Goal: Information Seeking & Learning: Check status

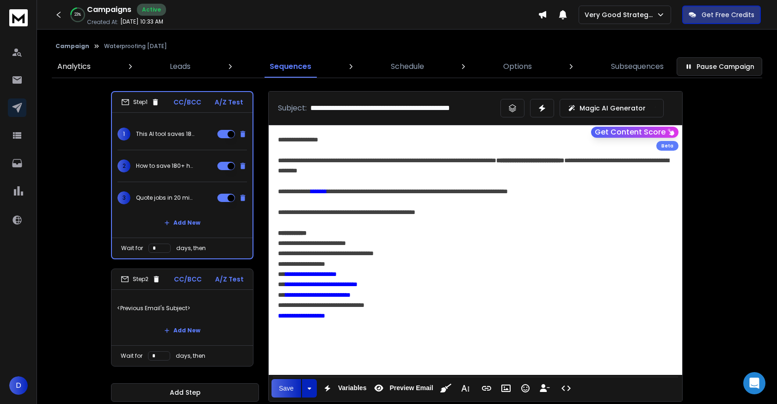
click at [77, 61] on p "Analytics" at bounding box center [73, 66] width 33 height 11
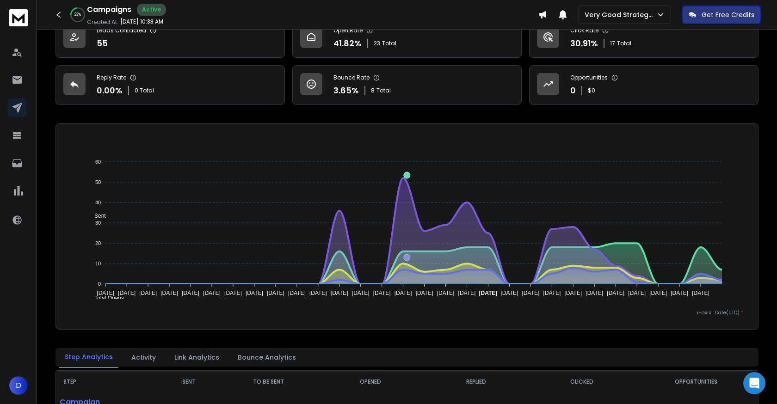
scroll to position [117, 0]
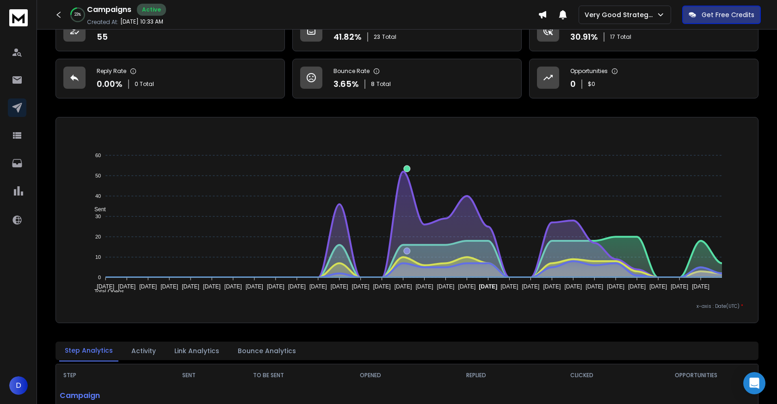
click at [190, 347] on button "Link Analytics" at bounding box center [197, 351] width 56 height 20
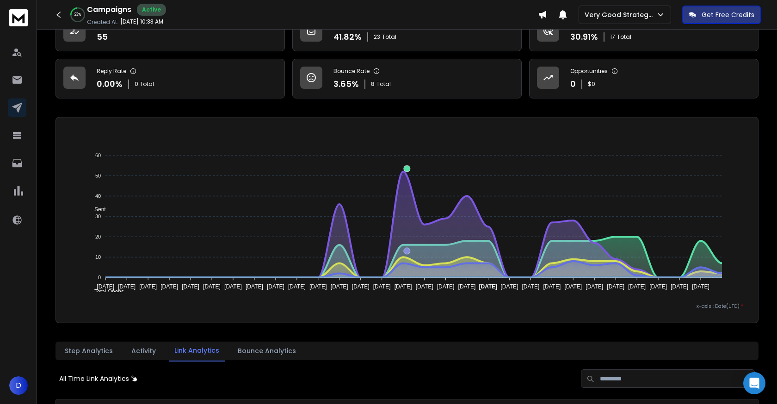
click at [153, 348] on button "Activity" at bounding box center [144, 351] width 36 height 20
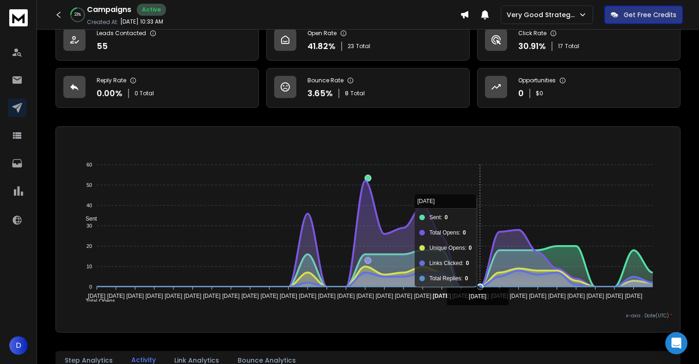
scroll to position [108, 0]
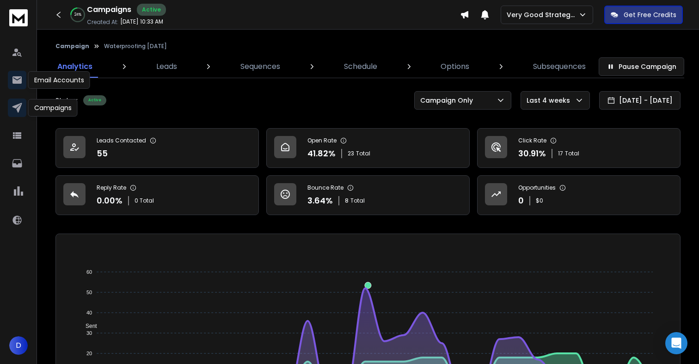
click at [19, 81] on icon at bounding box center [16, 79] width 9 height 7
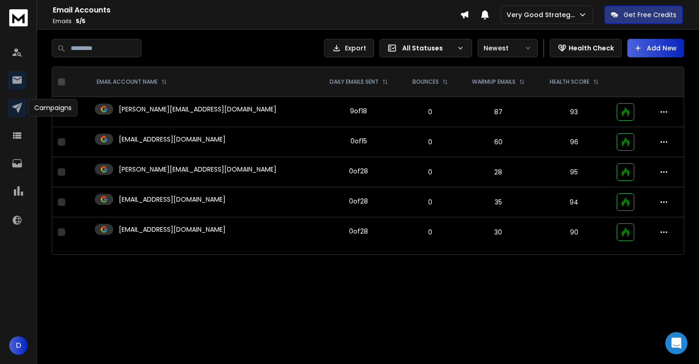
click at [17, 103] on icon at bounding box center [17, 107] width 11 height 11
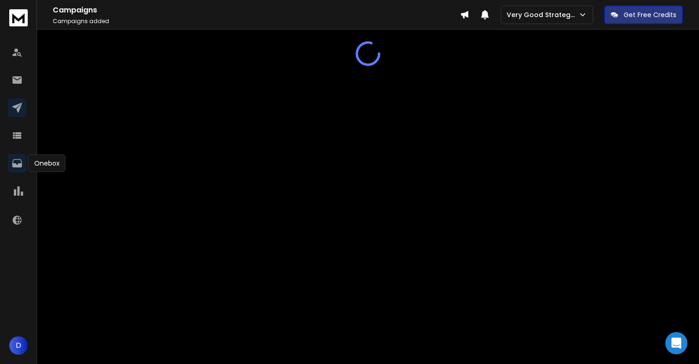
click at [25, 158] on link at bounding box center [17, 163] width 18 height 18
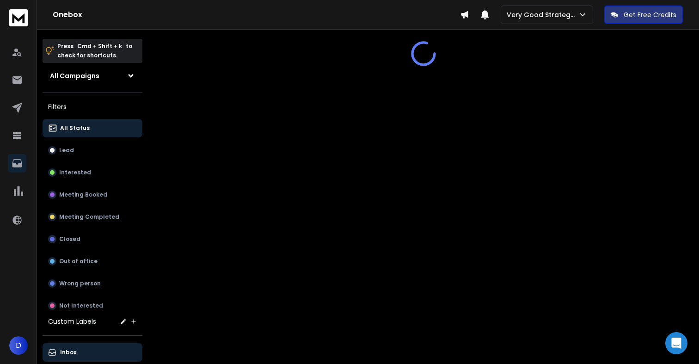
click at [18, 67] on div at bounding box center [18, 135] width 21 height 196
click at [18, 78] on icon at bounding box center [16, 79] width 9 height 7
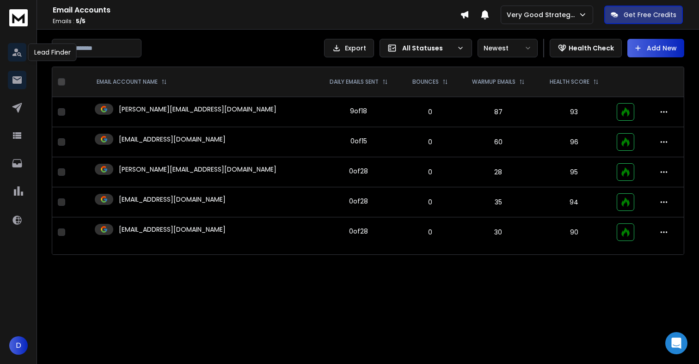
click at [18, 52] on icon at bounding box center [16, 54] width 9 height 5
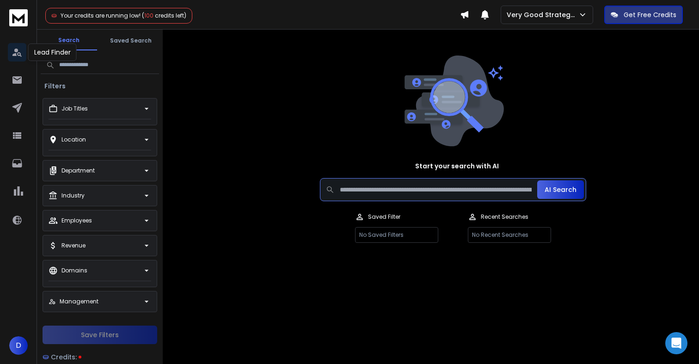
click at [15, 19] on img at bounding box center [18, 17] width 18 height 17
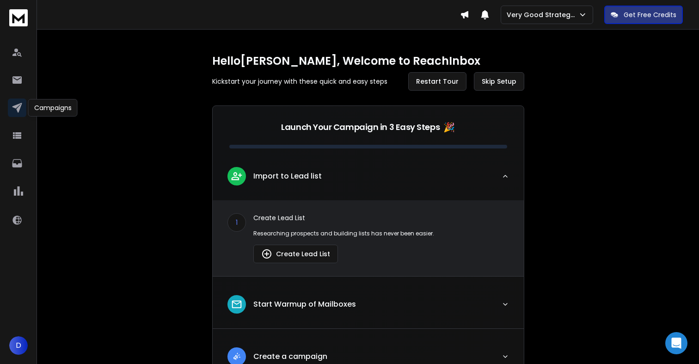
click at [21, 107] on icon at bounding box center [17, 107] width 11 height 11
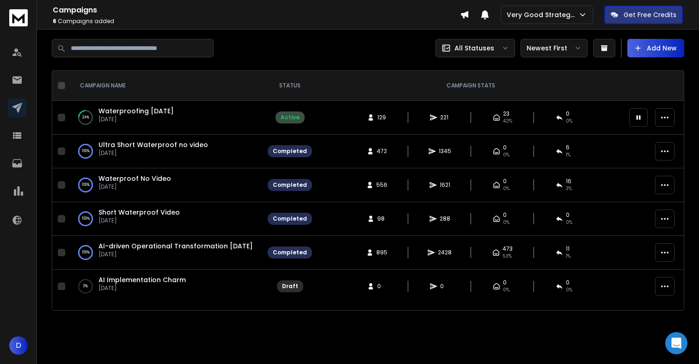
click at [163, 117] on p "[DATE]" at bounding box center [135, 119] width 75 height 7
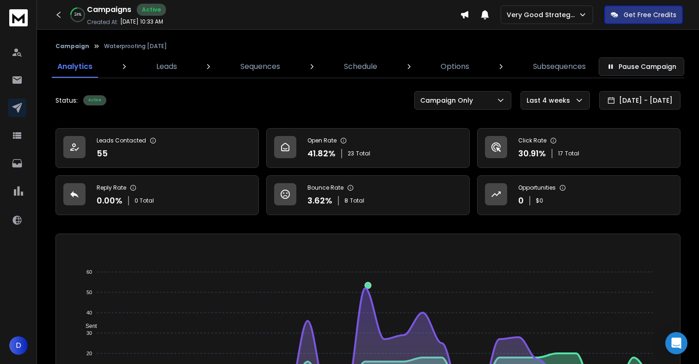
click at [279, 27] on div "24 % Campaigns Active Created At: [DATE] 10:33 AM Very Good Strategies Get Free…" at bounding box center [349, 15] width 699 height 30
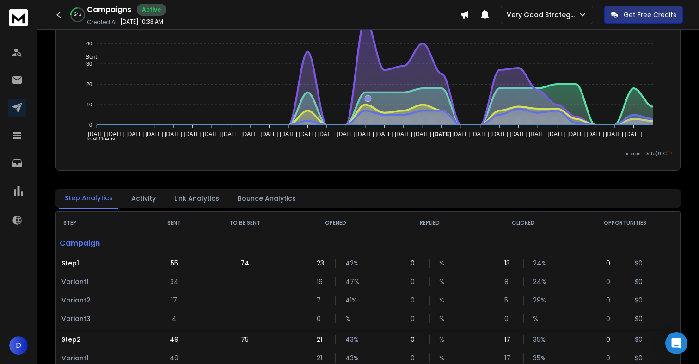
scroll to position [264, 0]
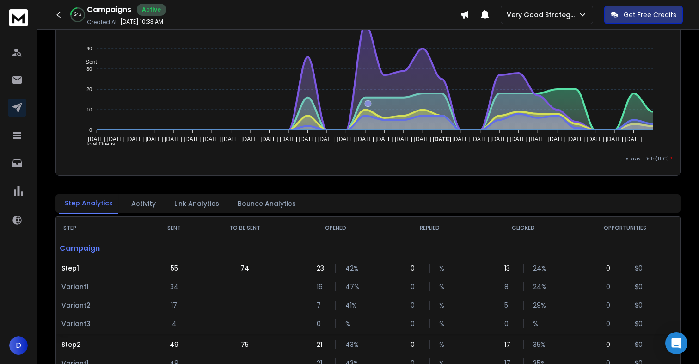
click at [145, 200] on button "Activity" at bounding box center [144, 203] width 36 height 20
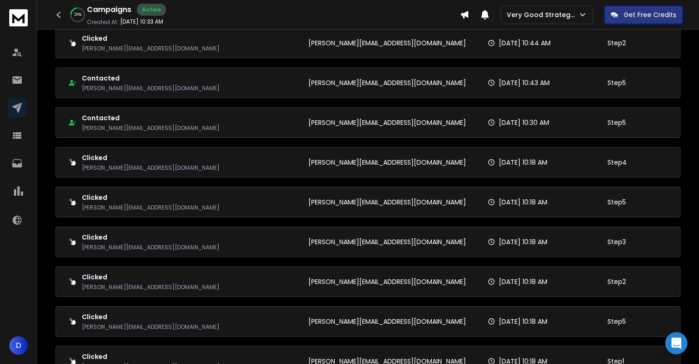
scroll to position [0, 0]
